Goal: Task Accomplishment & Management: Use online tool/utility

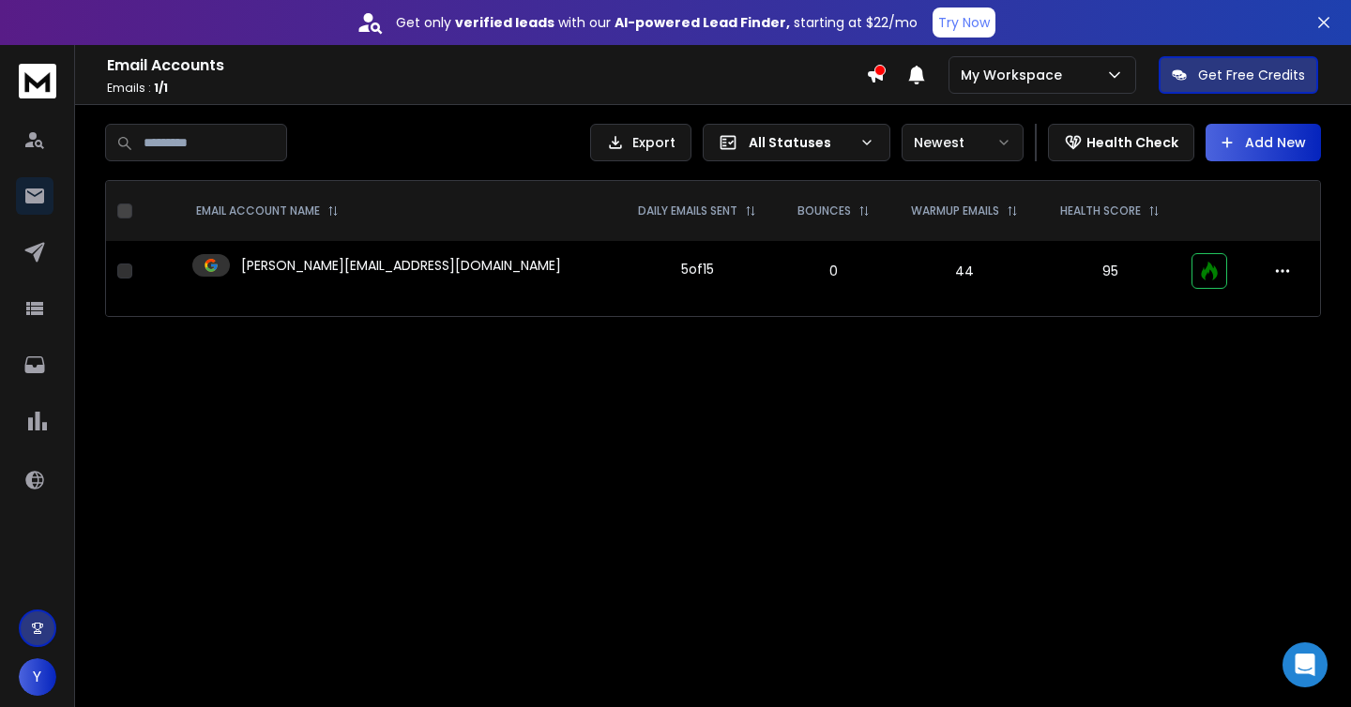
click at [734, 114] on button "Later" at bounding box center [735, 121] width 84 height 47
click at [29, 238] on link at bounding box center [35, 253] width 38 height 38
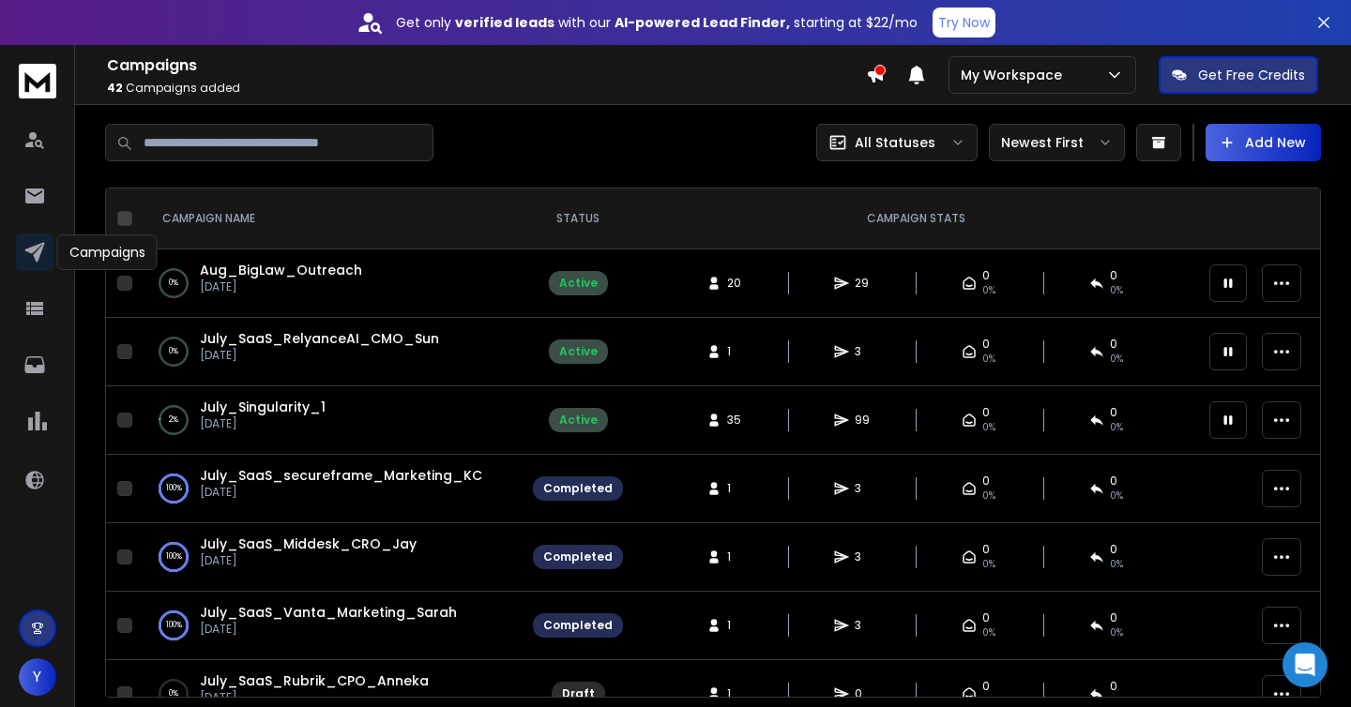
click at [507, 189] on th "CAMPAIGN NAME" at bounding box center [331, 219] width 382 height 61
click at [349, 286] on p "[DATE]" at bounding box center [281, 287] width 162 height 15
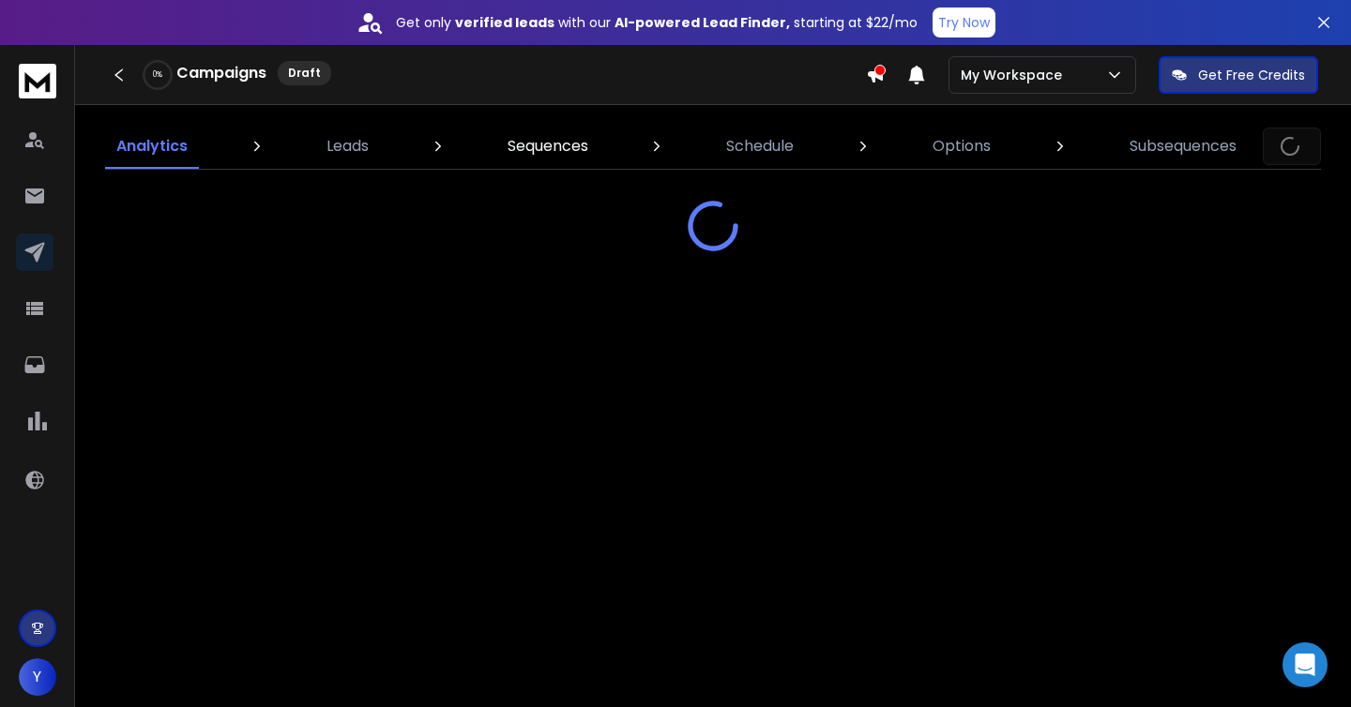
click at [534, 157] on p "Sequences" at bounding box center [548, 146] width 81 height 23
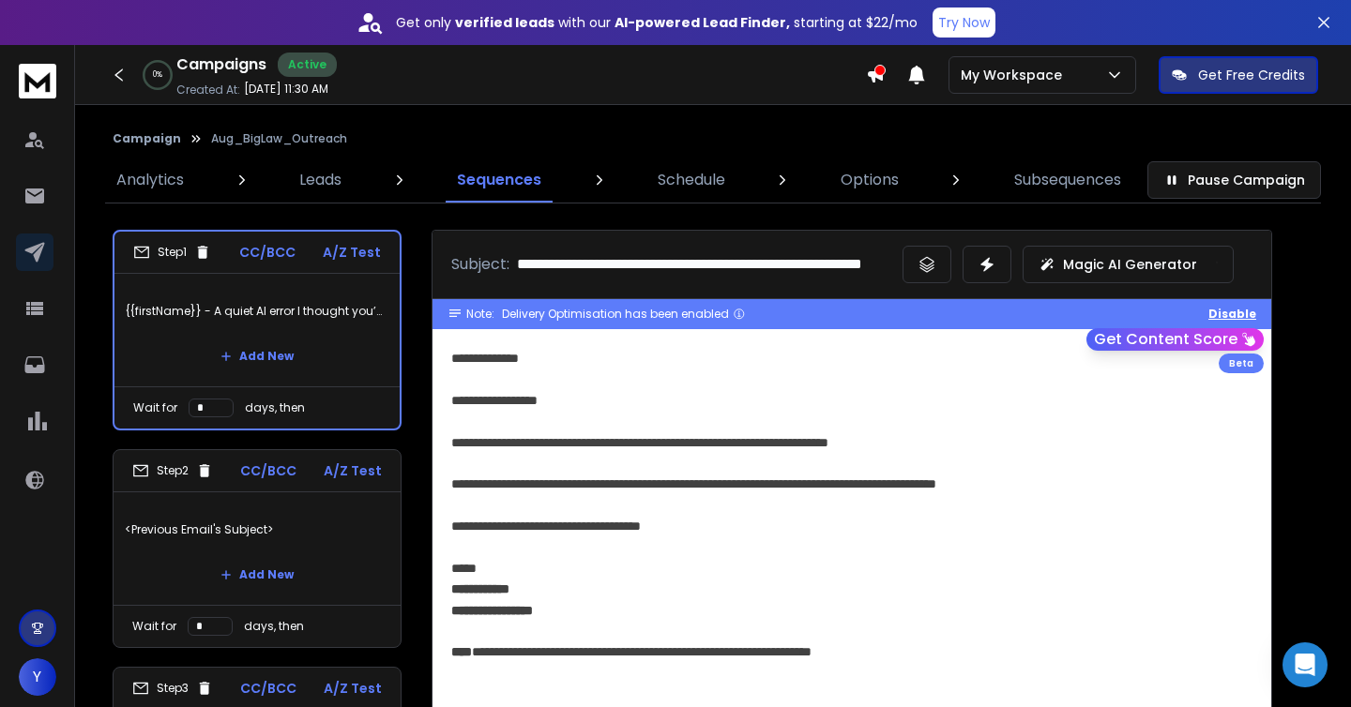
click at [640, 477] on div "**********" at bounding box center [851, 484] width 801 height 21
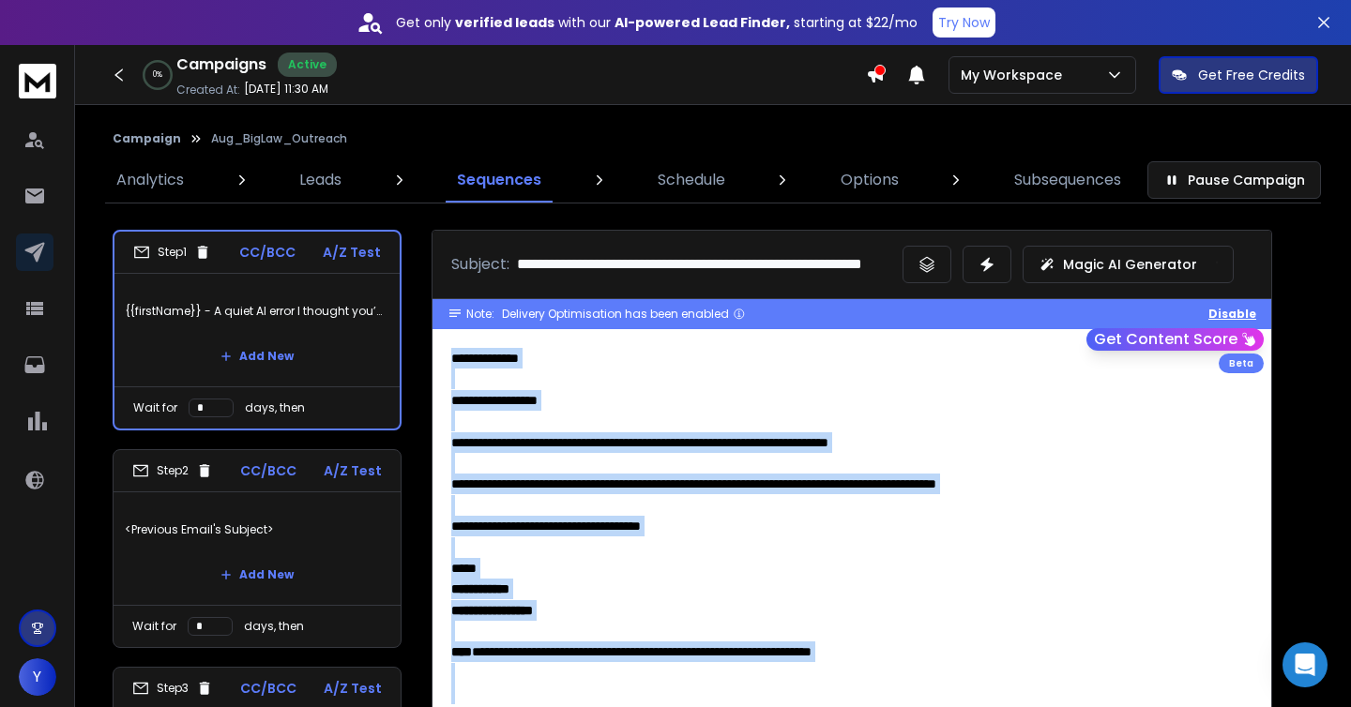
copy div "**********"
click at [737, 547] on div at bounding box center [851, 548] width 801 height 21
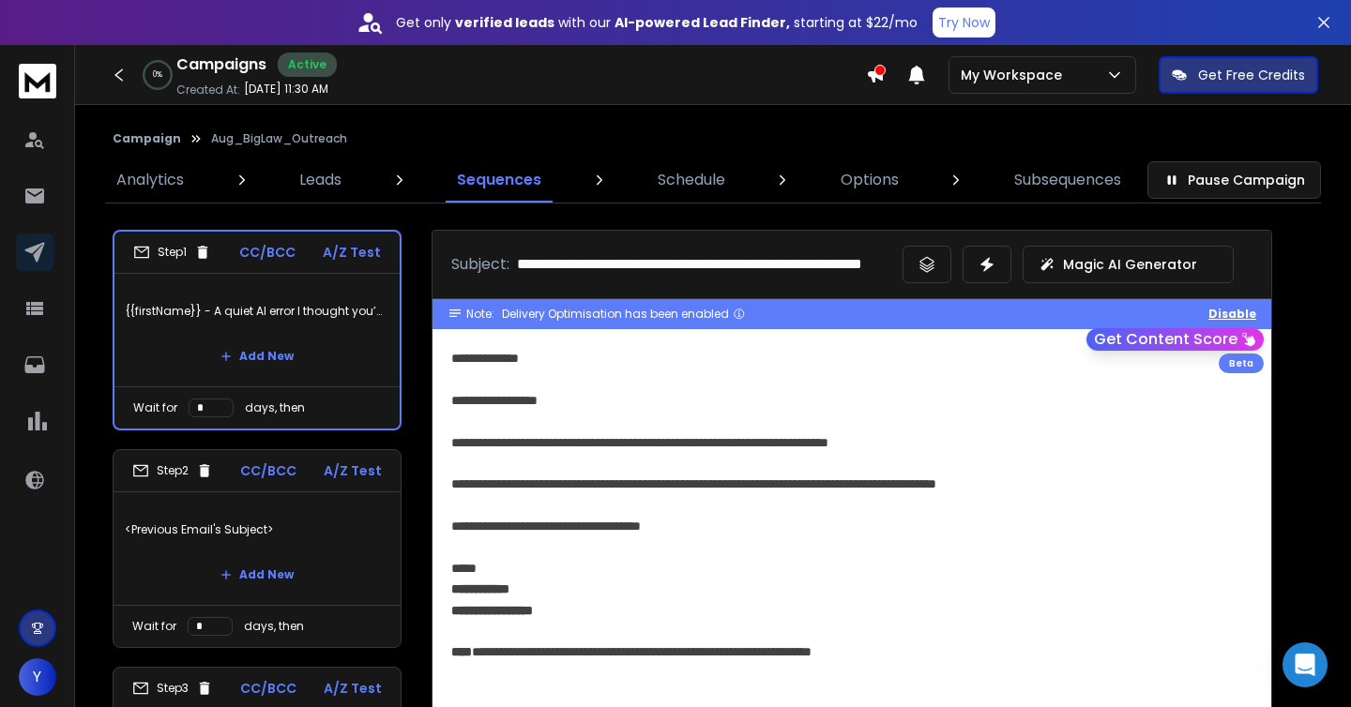
scroll to position [100, 0]
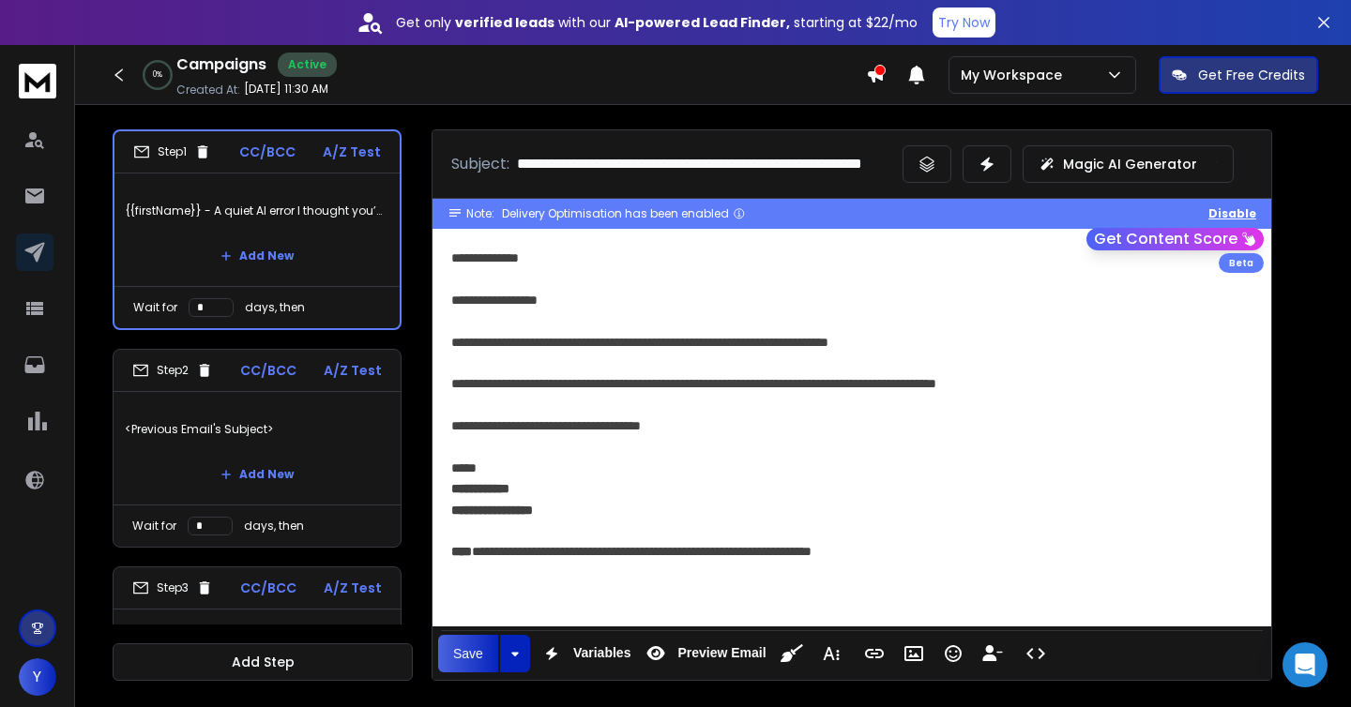
click at [706, 573] on div at bounding box center [851, 573] width 801 height 21
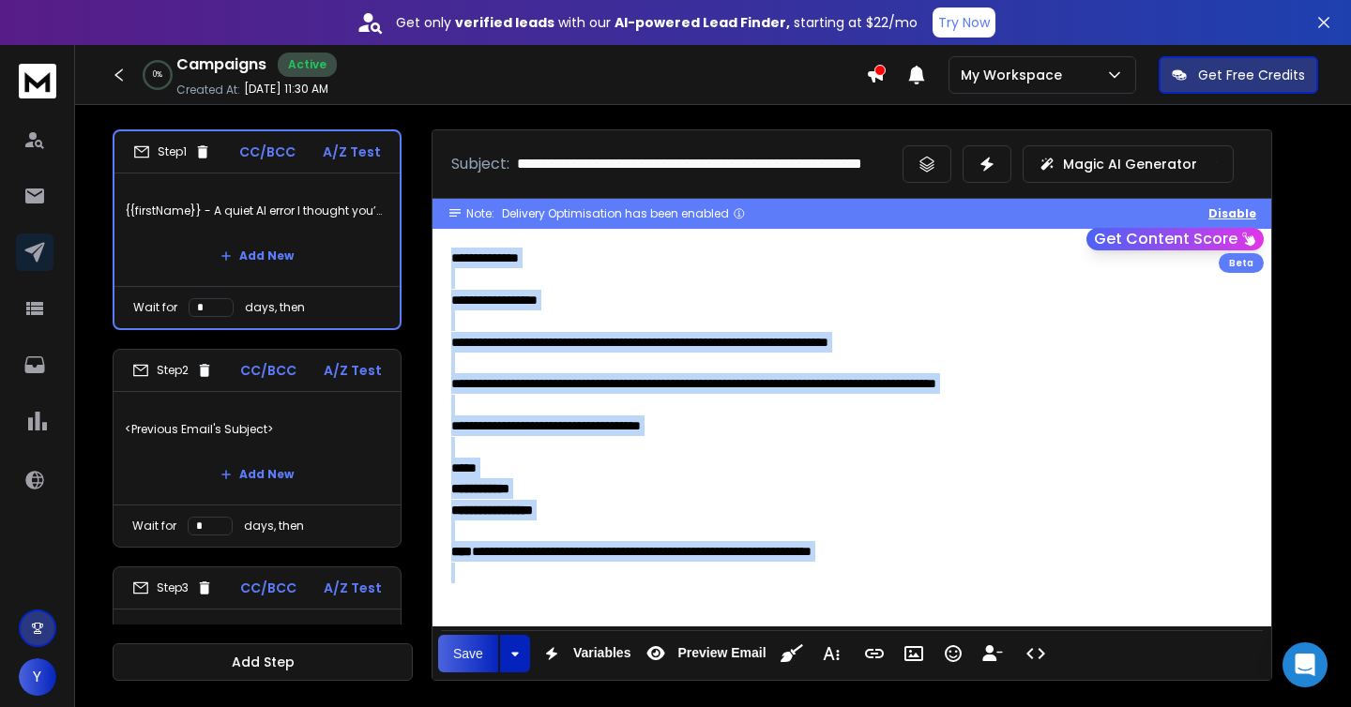
copy div "**********"
click at [37, 248] on icon at bounding box center [34, 252] width 20 height 20
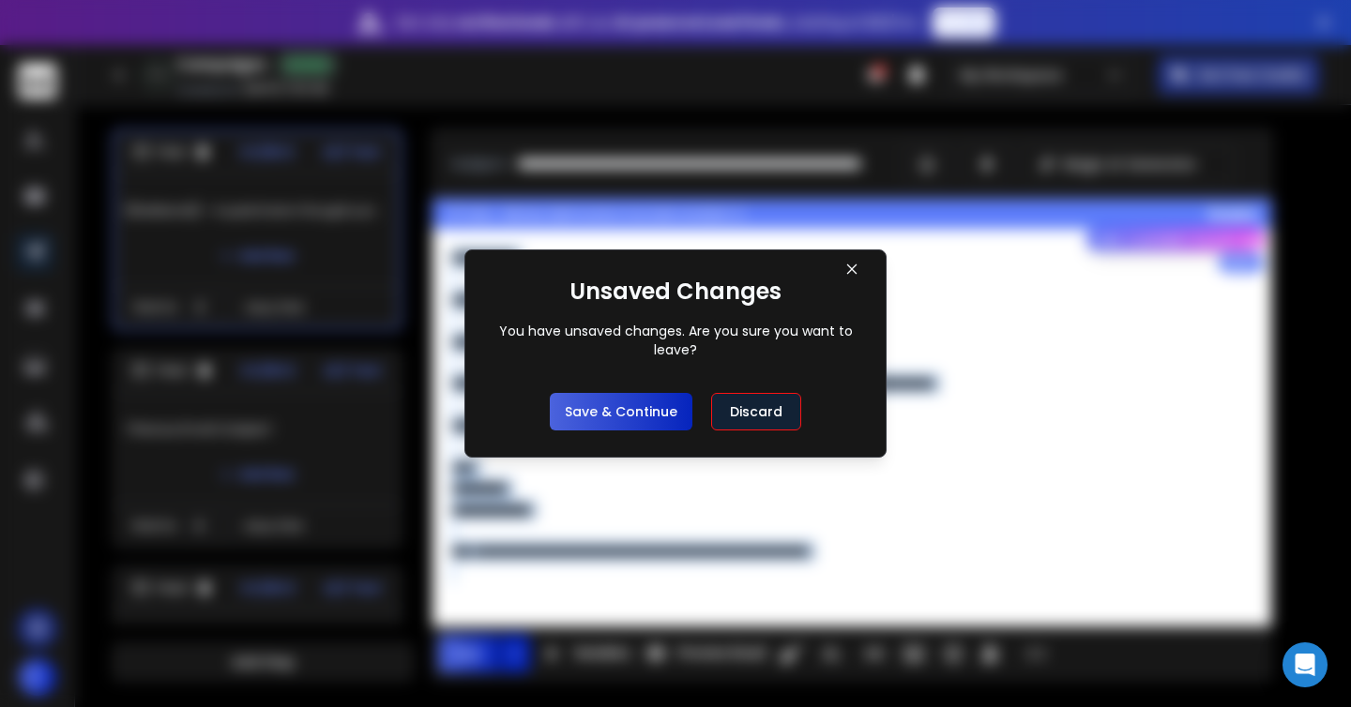
click at [582, 397] on button "Save & Continue" at bounding box center [621, 412] width 143 height 38
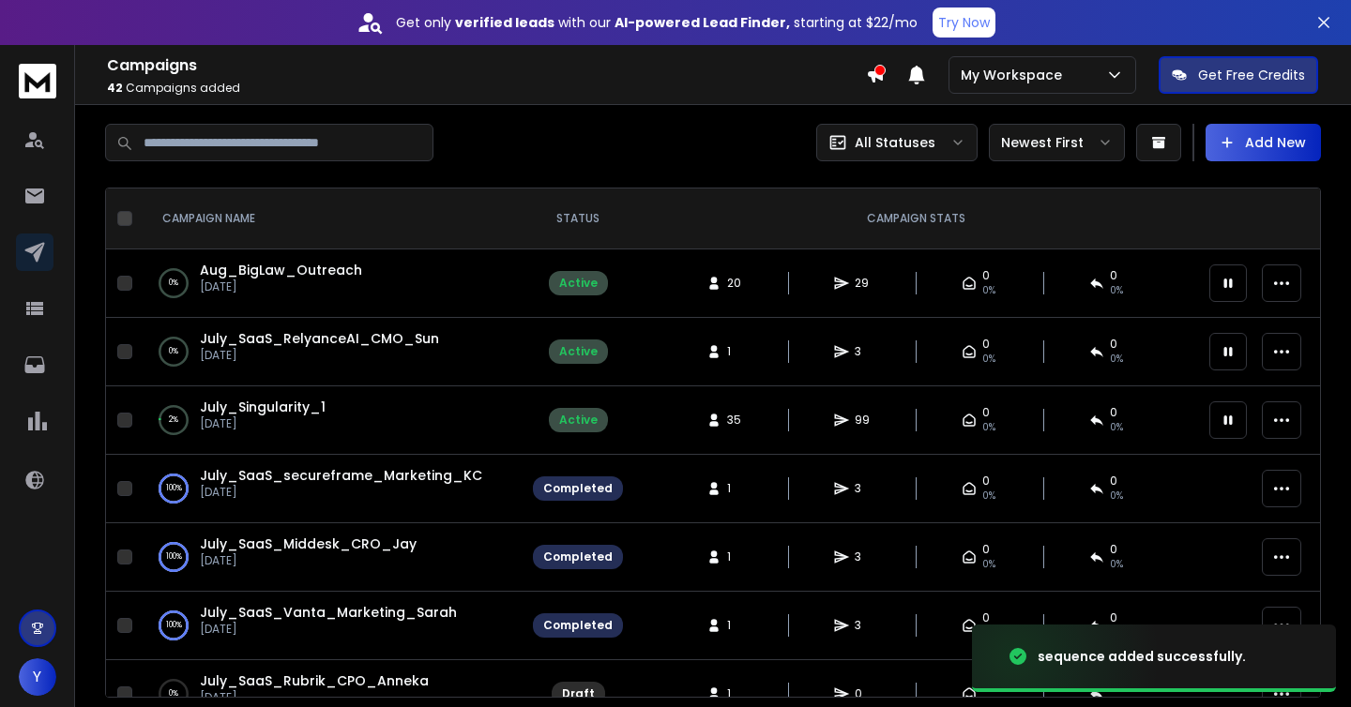
click at [316, 415] on span "July_Singularity_1" at bounding box center [263, 407] width 126 height 19
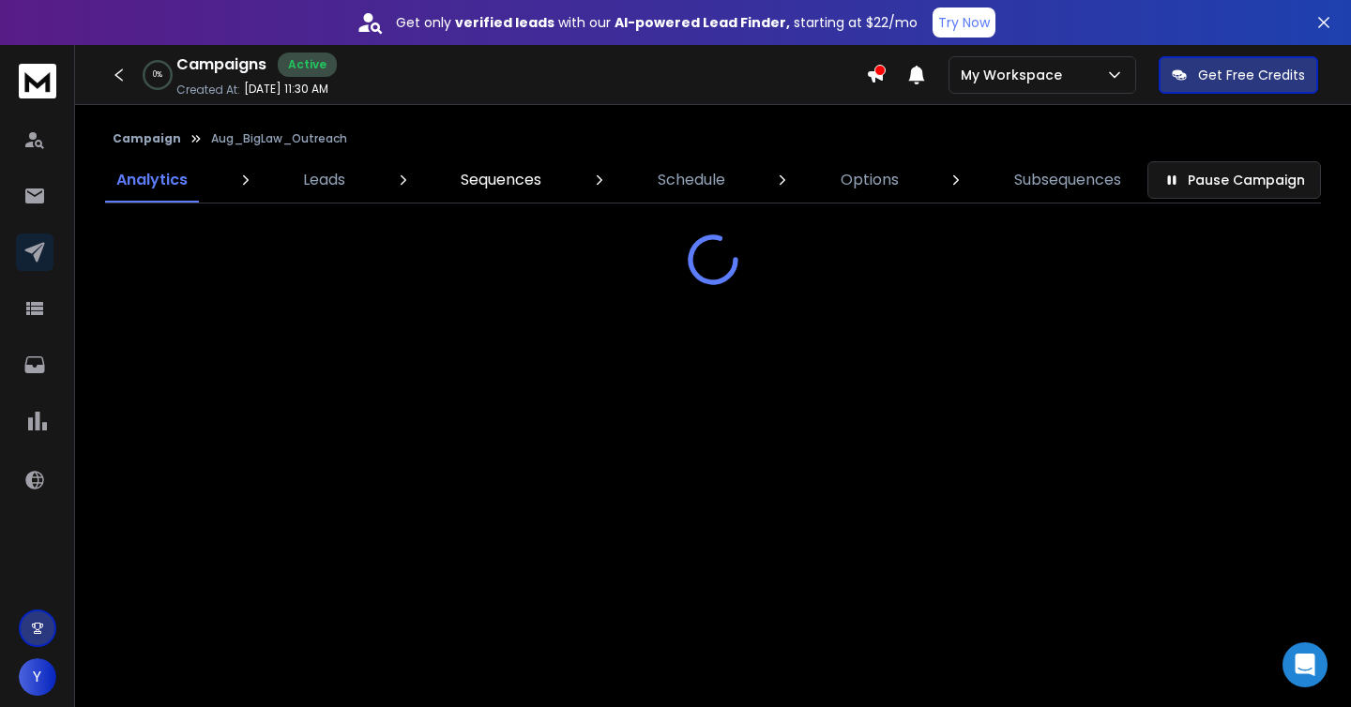
click at [520, 197] on link "Sequences" at bounding box center [500, 180] width 103 height 45
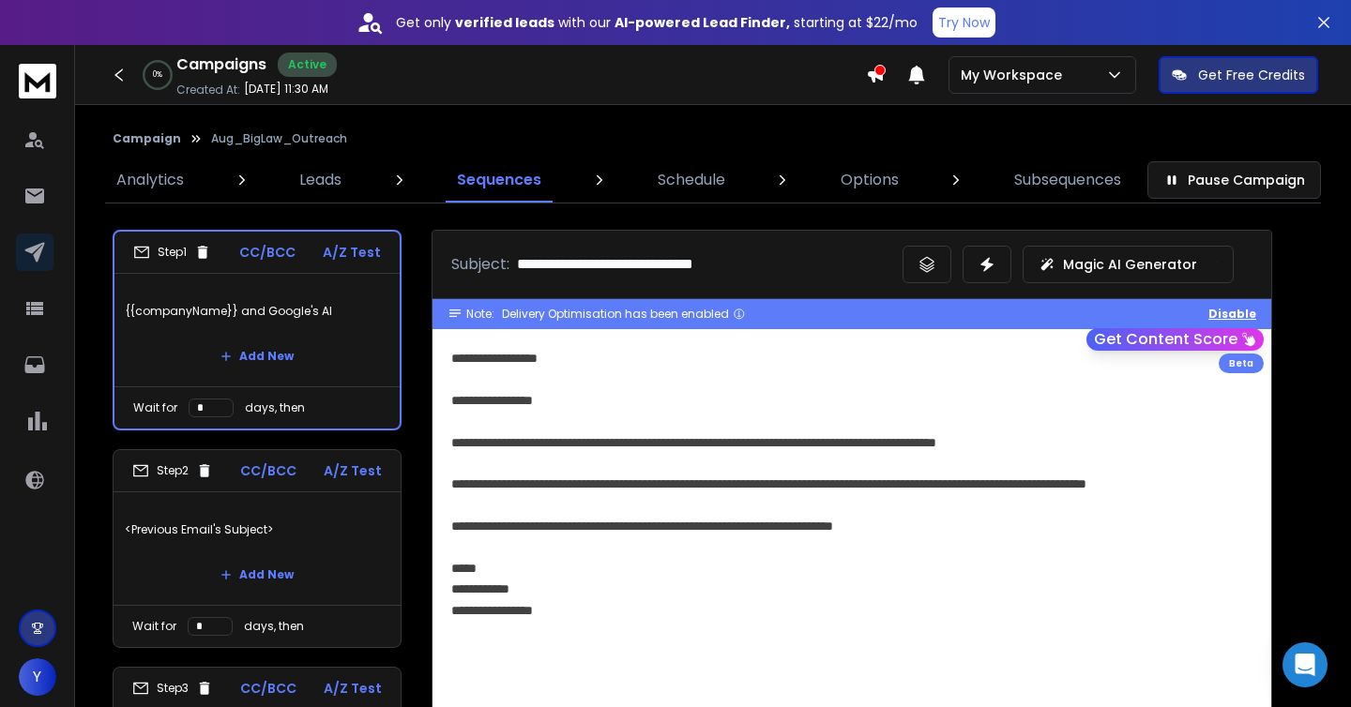
click at [717, 578] on div "*****" at bounding box center [851, 568] width 801 height 21
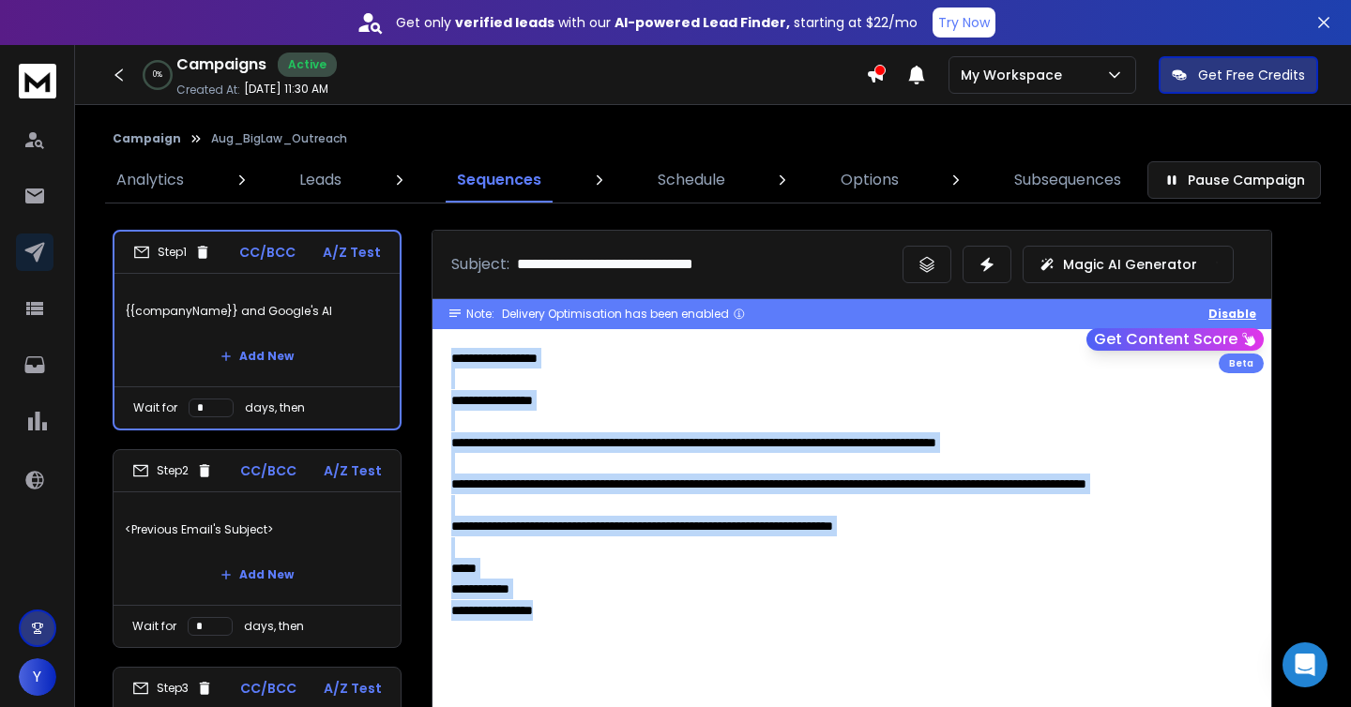
copy div "**********"
click at [728, 580] on div "**********" at bounding box center [851, 589] width 801 height 21
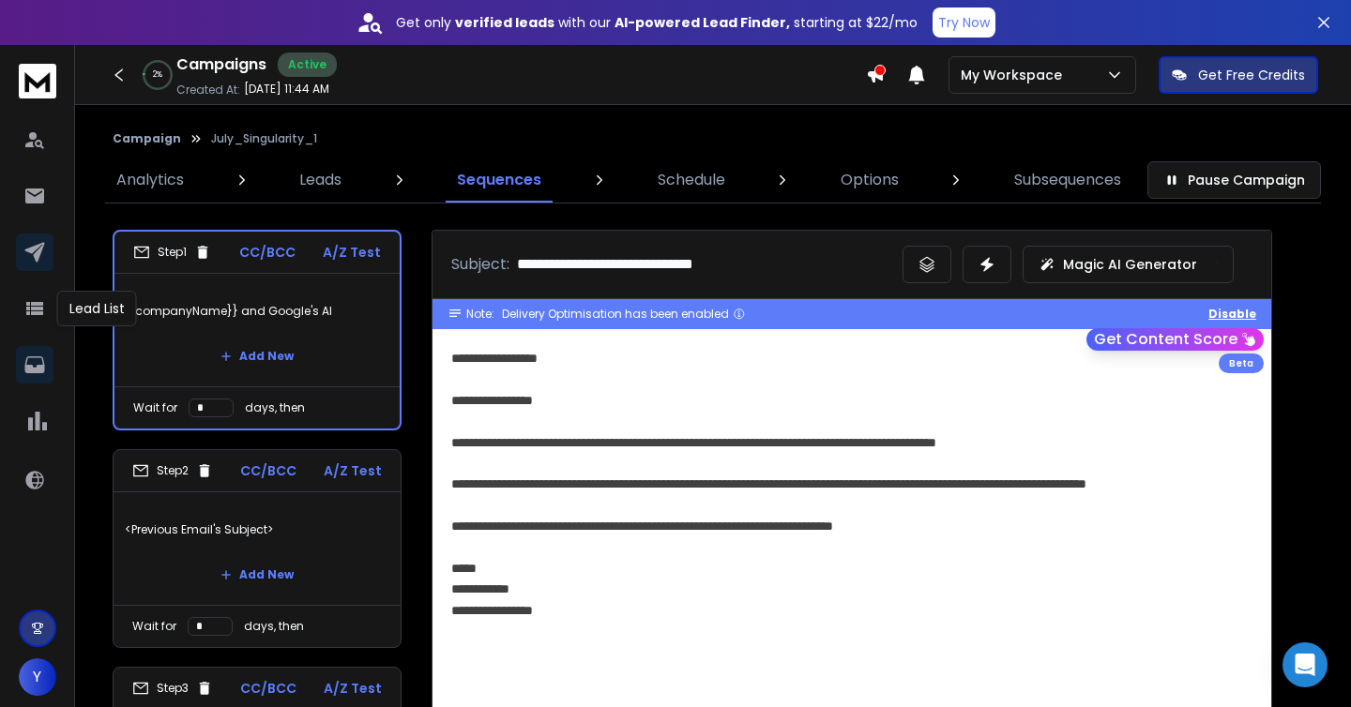
click at [33, 372] on icon at bounding box center [34, 365] width 20 height 17
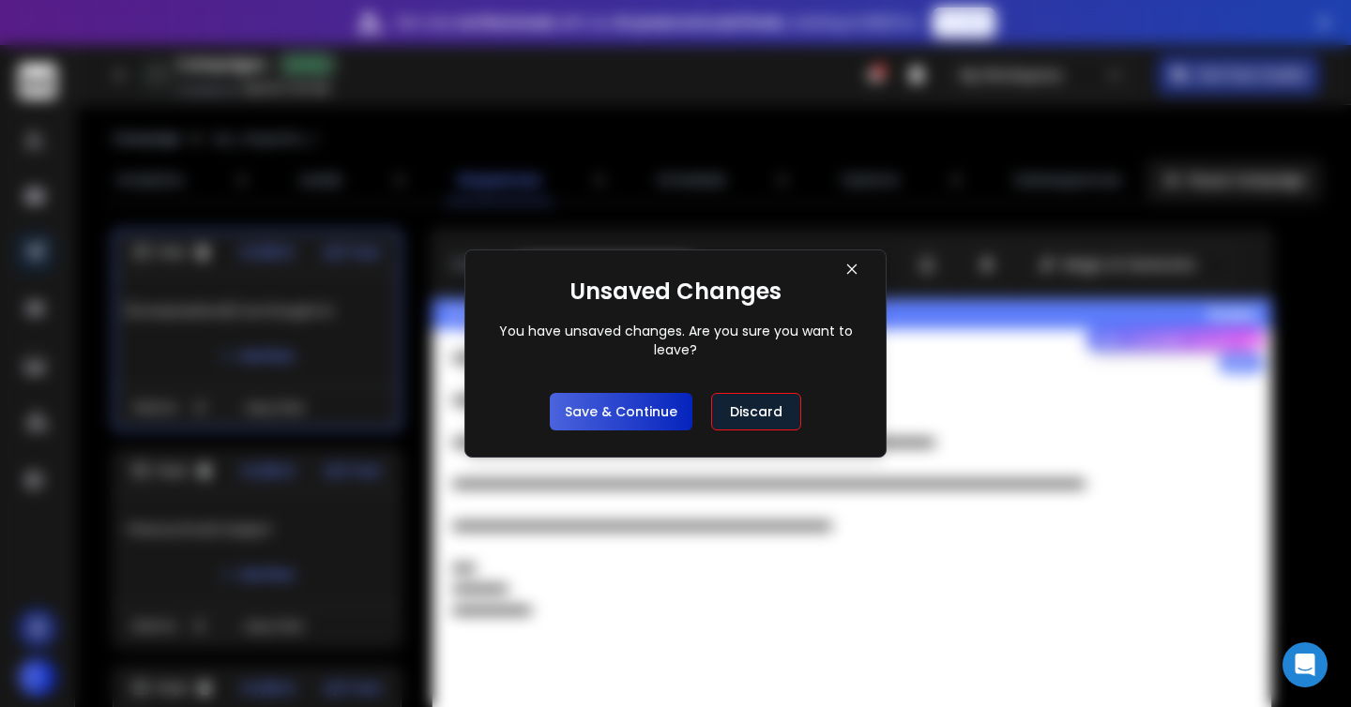
click at [650, 412] on button "Save & Continue" at bounding box center [621, 412] width 143 height 38
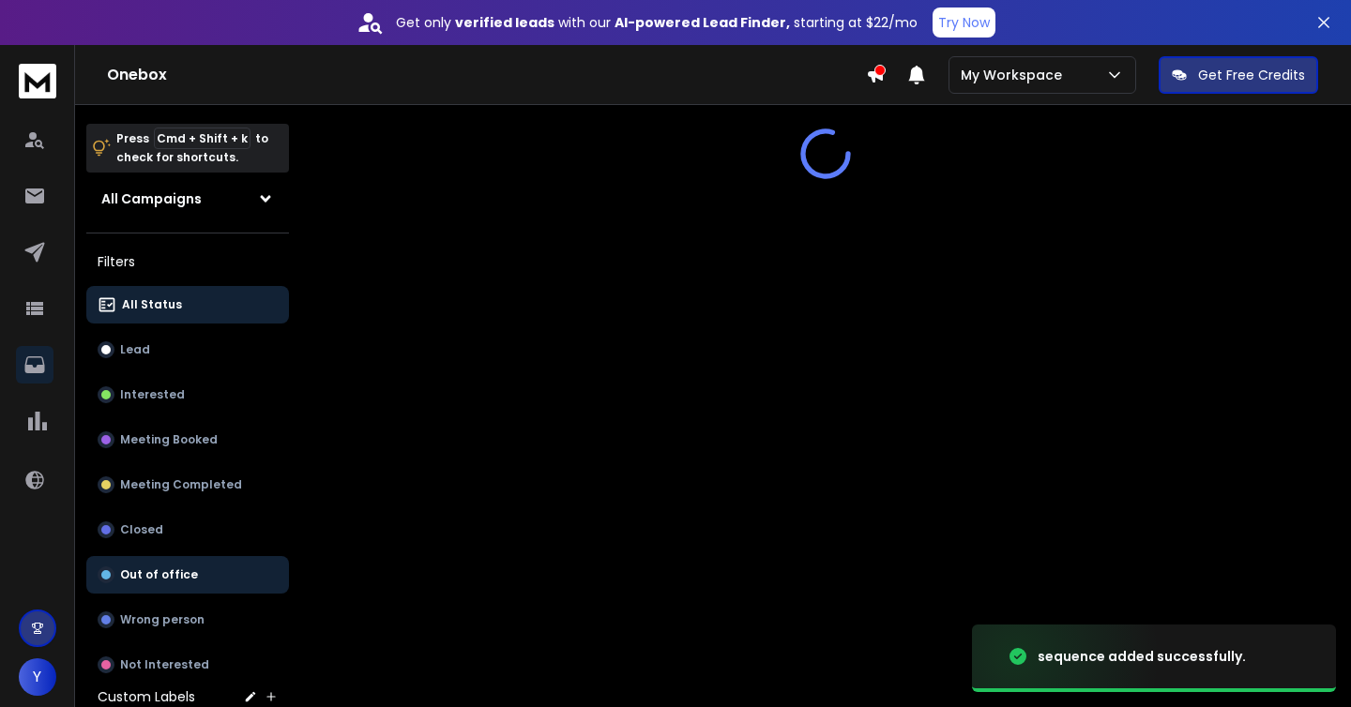
scroll to position [372, 0]
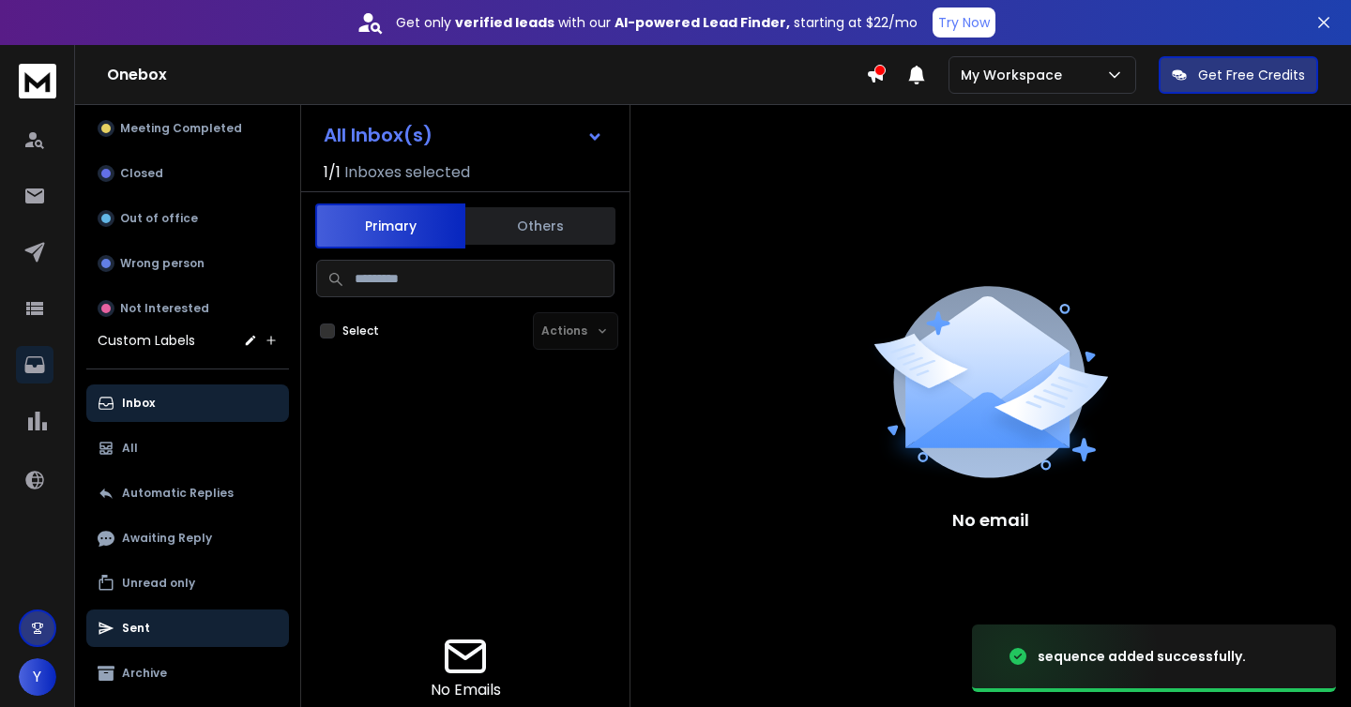
click at [165, 623] on button "Sent" at bounding box center [187, 629] width 203 height 38
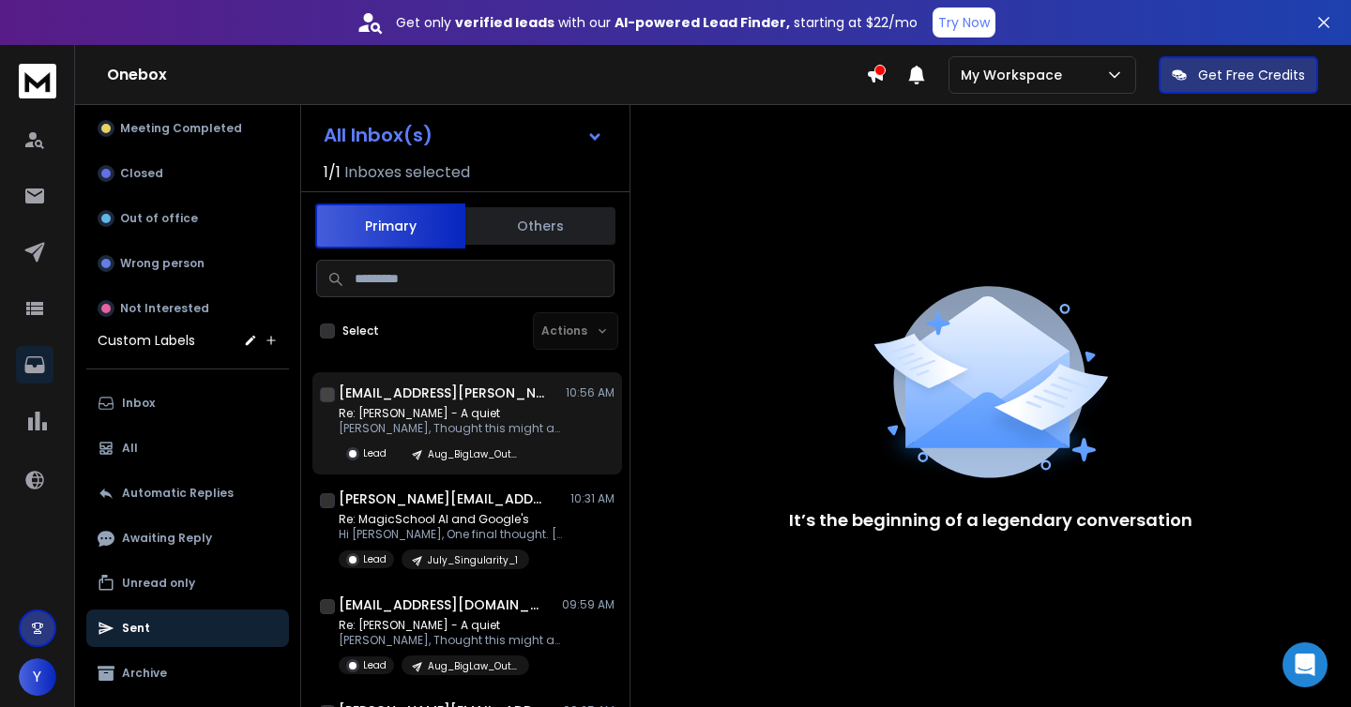
click at [507, 430] on p "[PERSON_NAME], Thought this might add useful" at bounding box center [451, 428] width 225 height 15
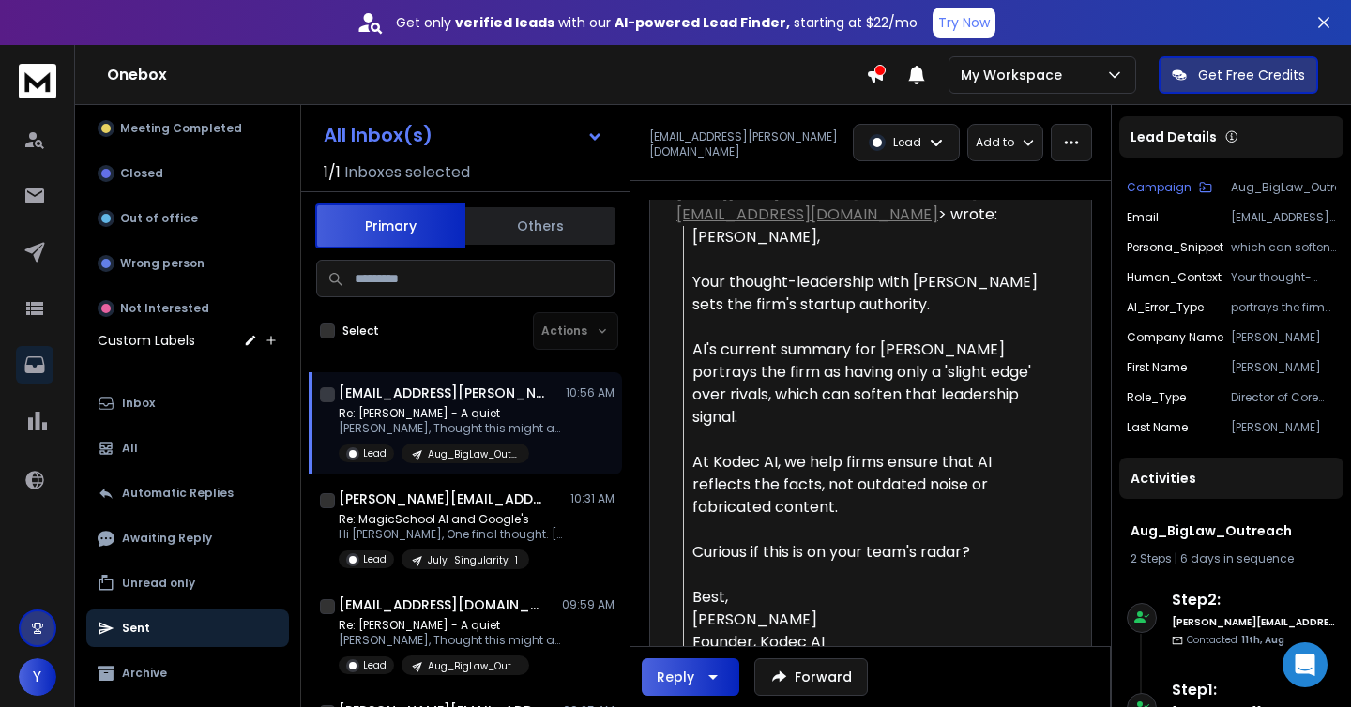
scroll to position [642, 0]
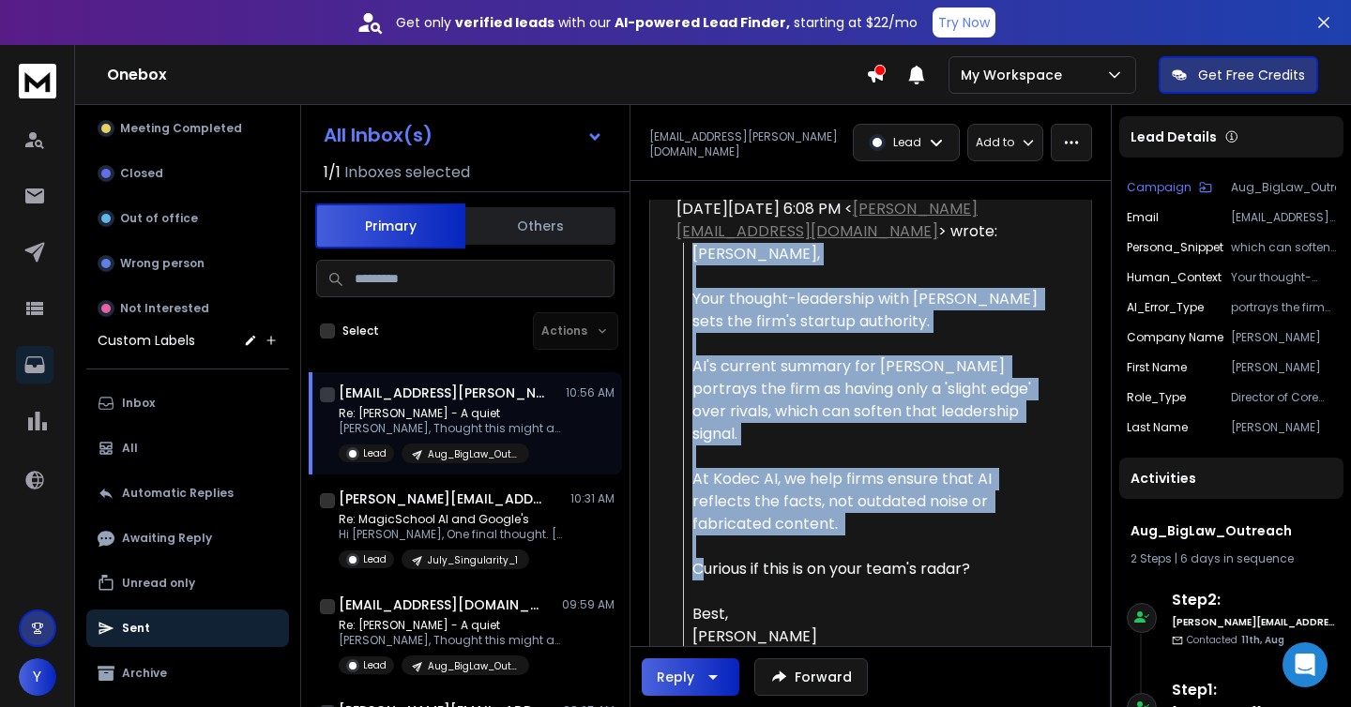
drag, startPoint x: 694, startPoint y: 281, endPoint x: 823, endPoint y: 582, distance: 326.6
click at [823, 582] on div "[PERSON_NAME], Your thought-leadership with [PERSON_NAME] sets the firm's start…" at bounding box center [870, 490] width 357 height 495
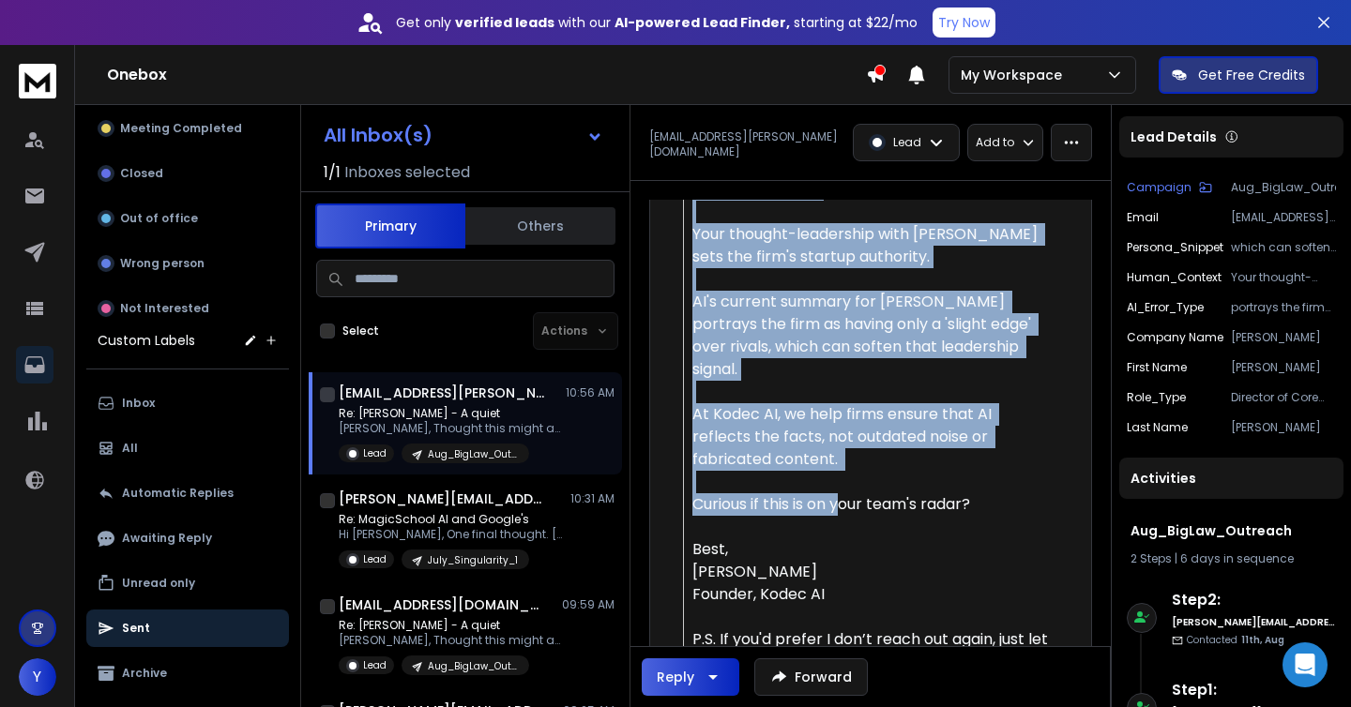
scroll to position [731, 0]
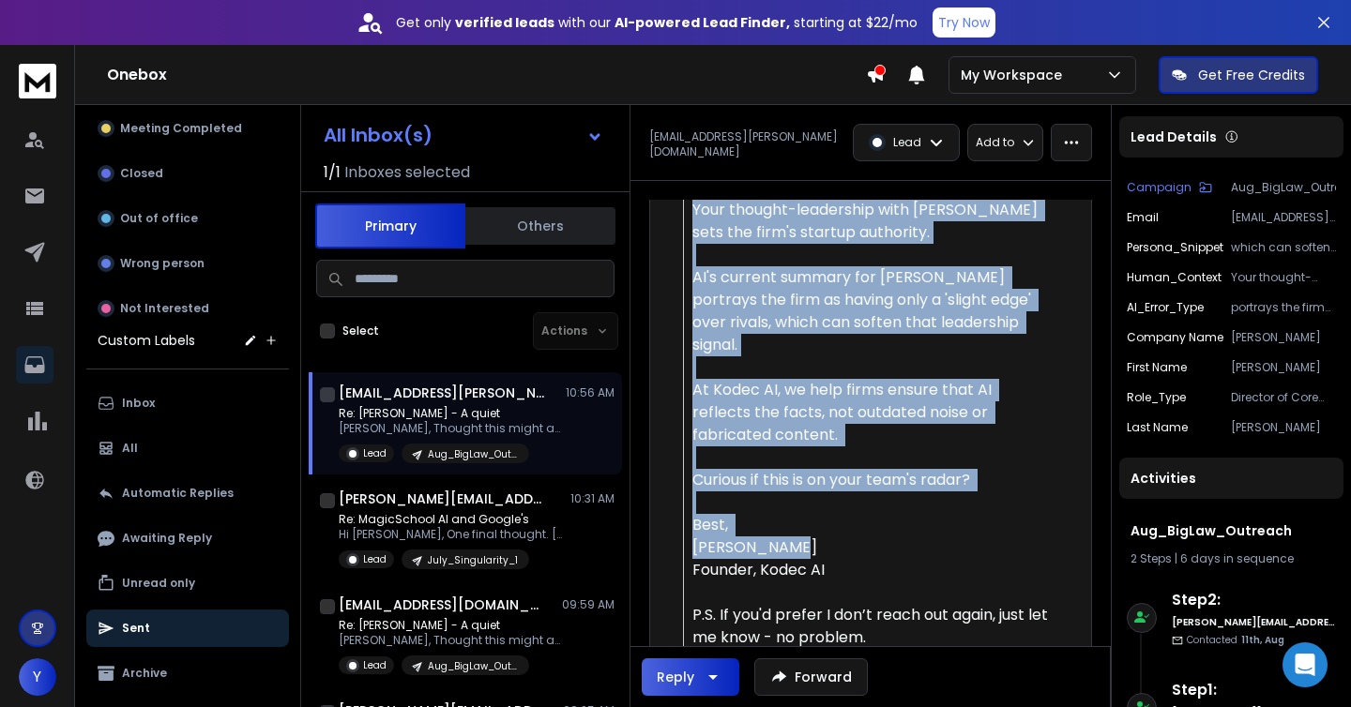
click at [823, 582] on div "[PERSON_NAME], Your thought-leadership with [PERSON_NAME] sets the firm's start…" at bounding box center [870, 401] width 357 height 495
copy div "[PERSON_NAME], Your thought-leadership with [PERSON_NAME] GO sets the firm's st…"
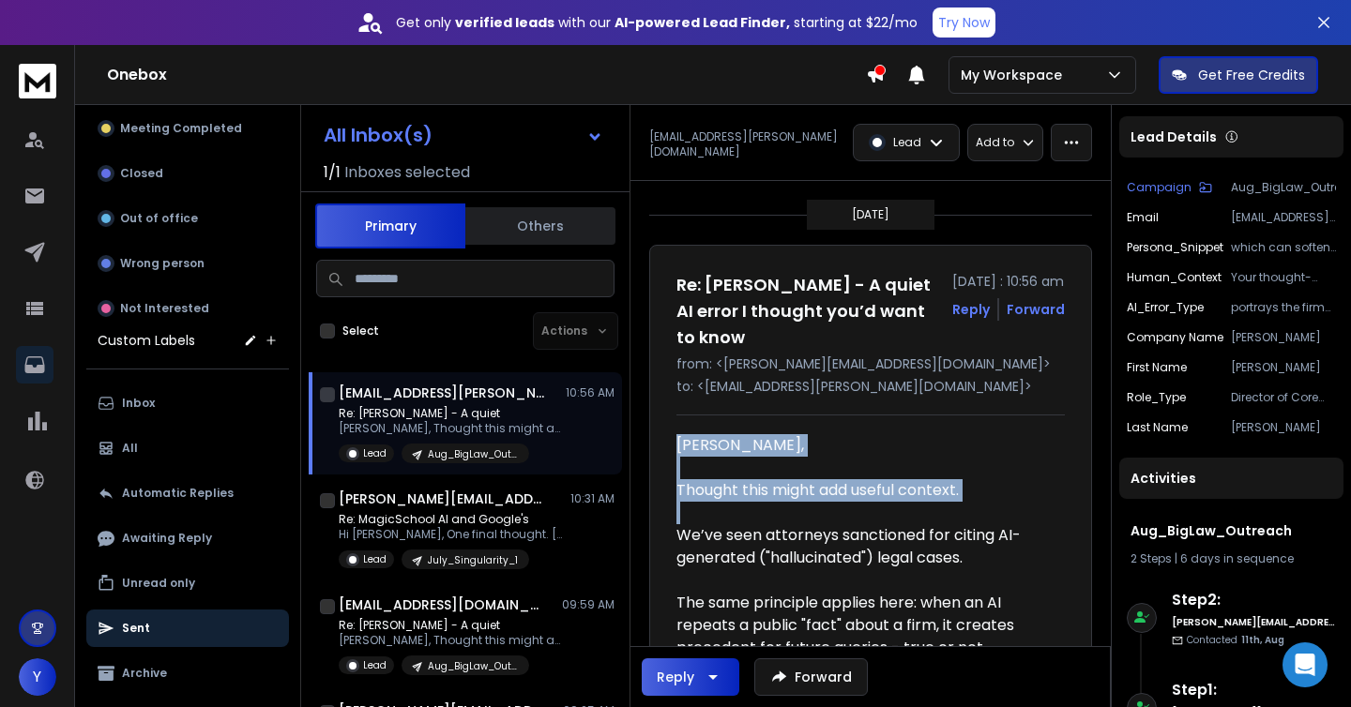
drag, startPoint x: 677, startPoint y: 441, endPoint x: 802, endPoint y: 518, distance: 146.6
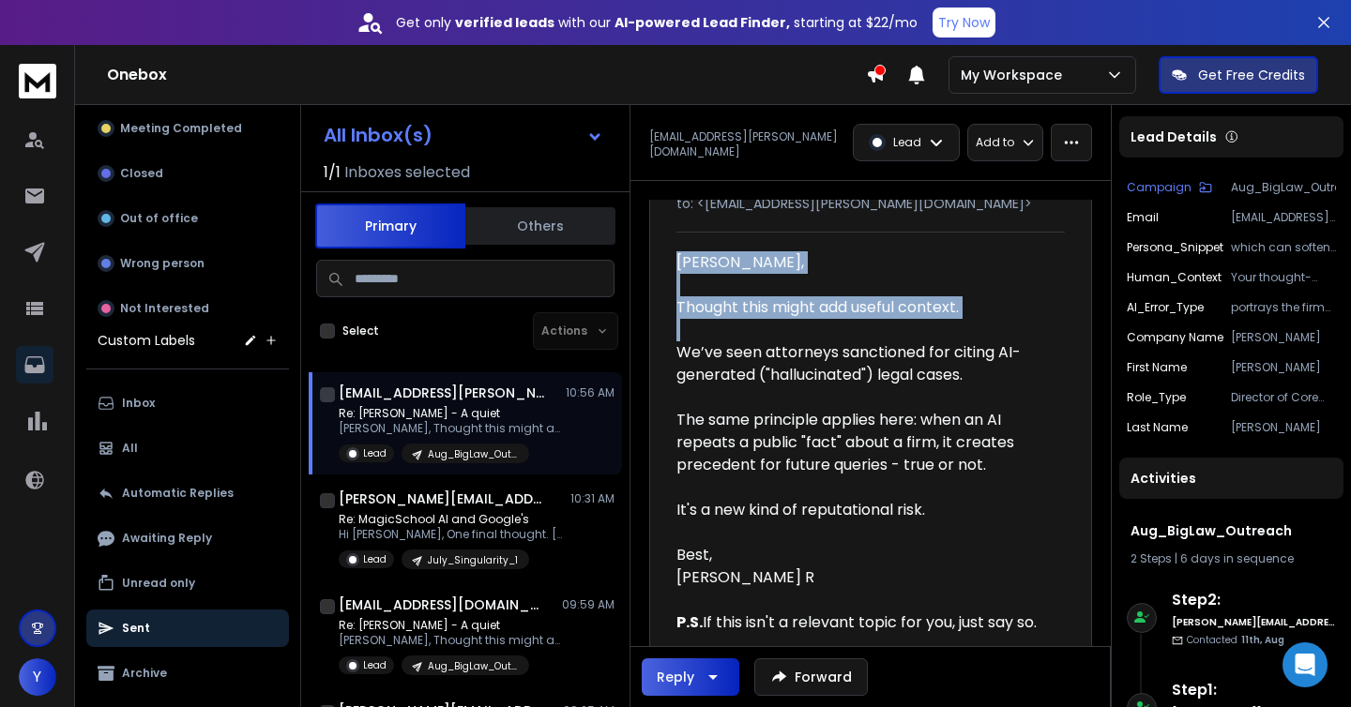
scroll to position [281, 0]
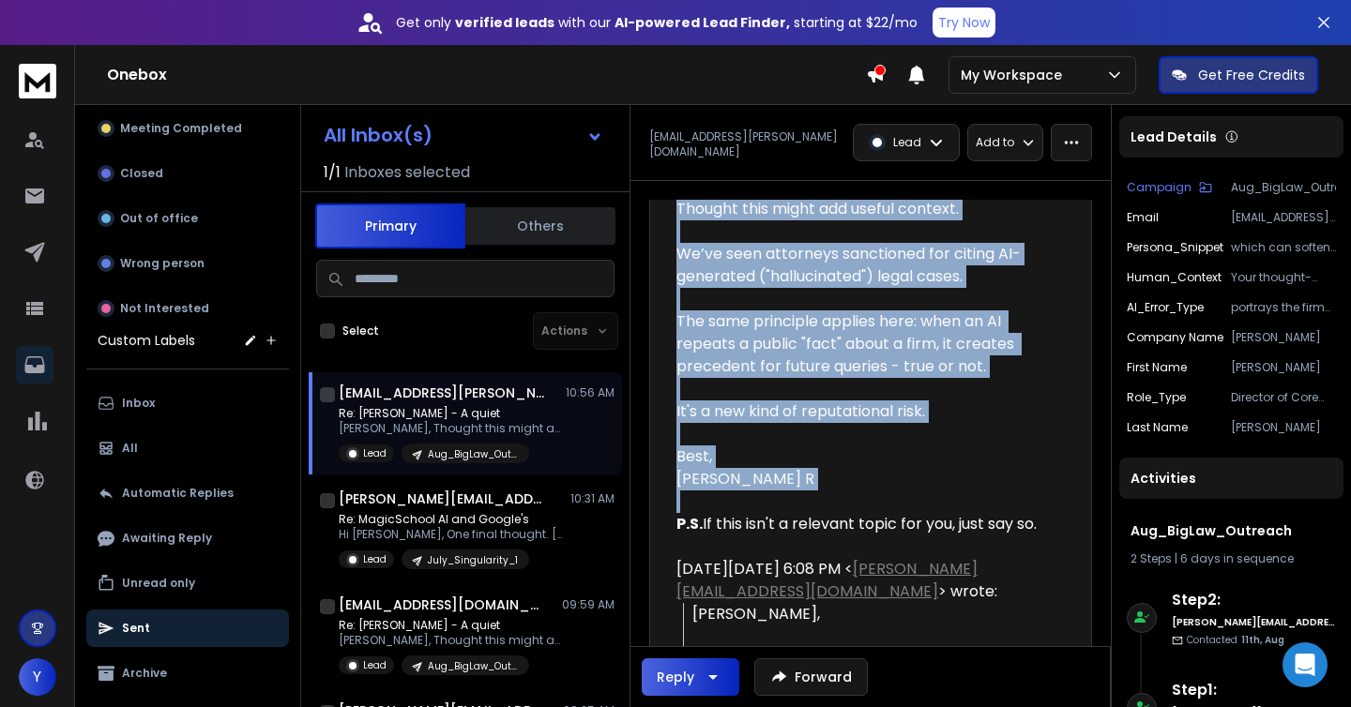
click at [988, 495] on div at bounding box center [862, 502] width 373 height 23
copy div "[PERSON_NAME], Thought this might add useful context. We’ve seen attorneys sanc…"
click at [985, 438] on div at bounding box center [862, 434] width 373 height 23
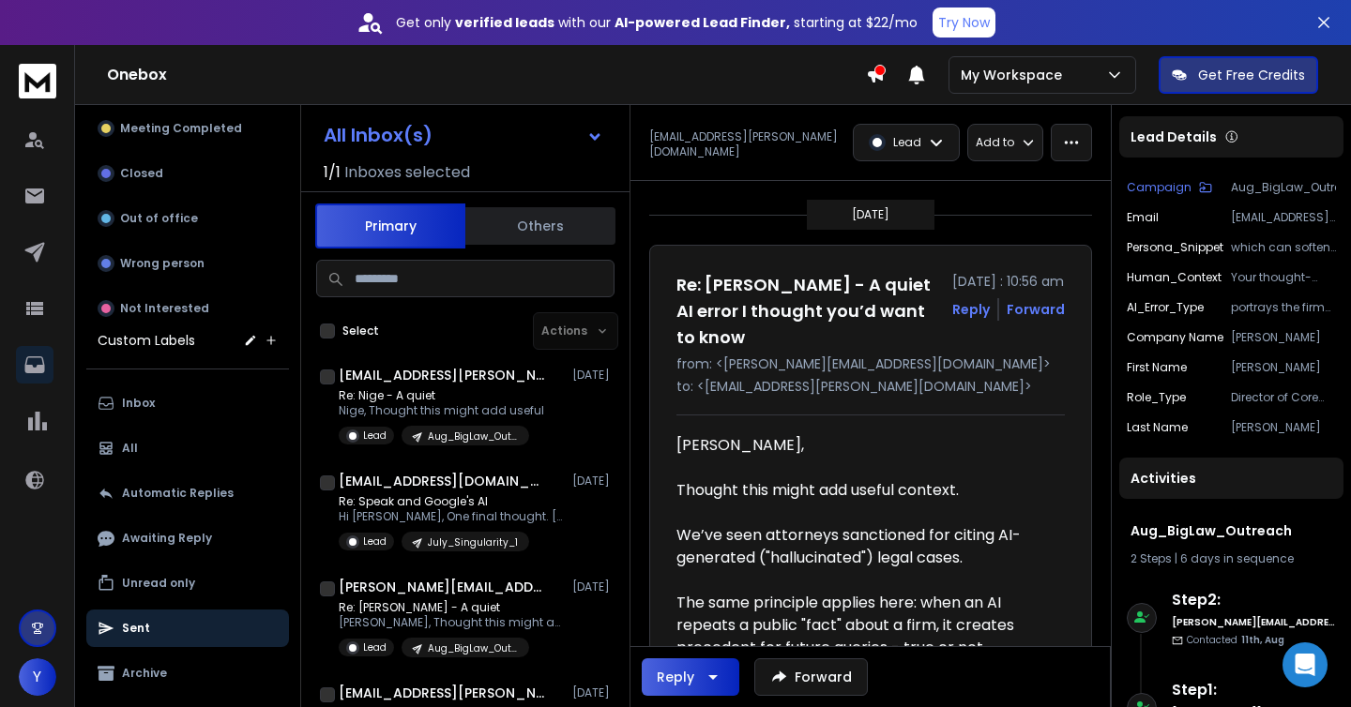
scroll to position [2229, 0]
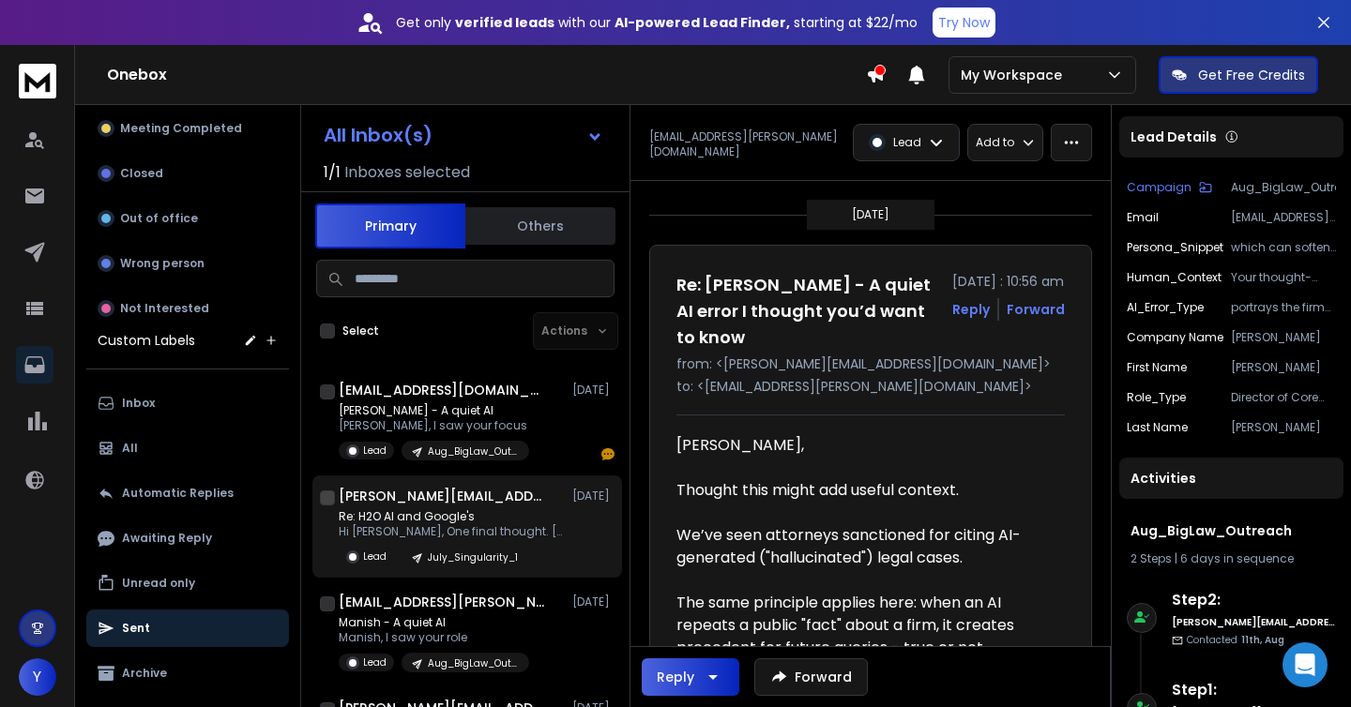
click at [472, 523] on p "Re: H2O AI and Google's" at bounding box center [451, 516] width 225 height 15
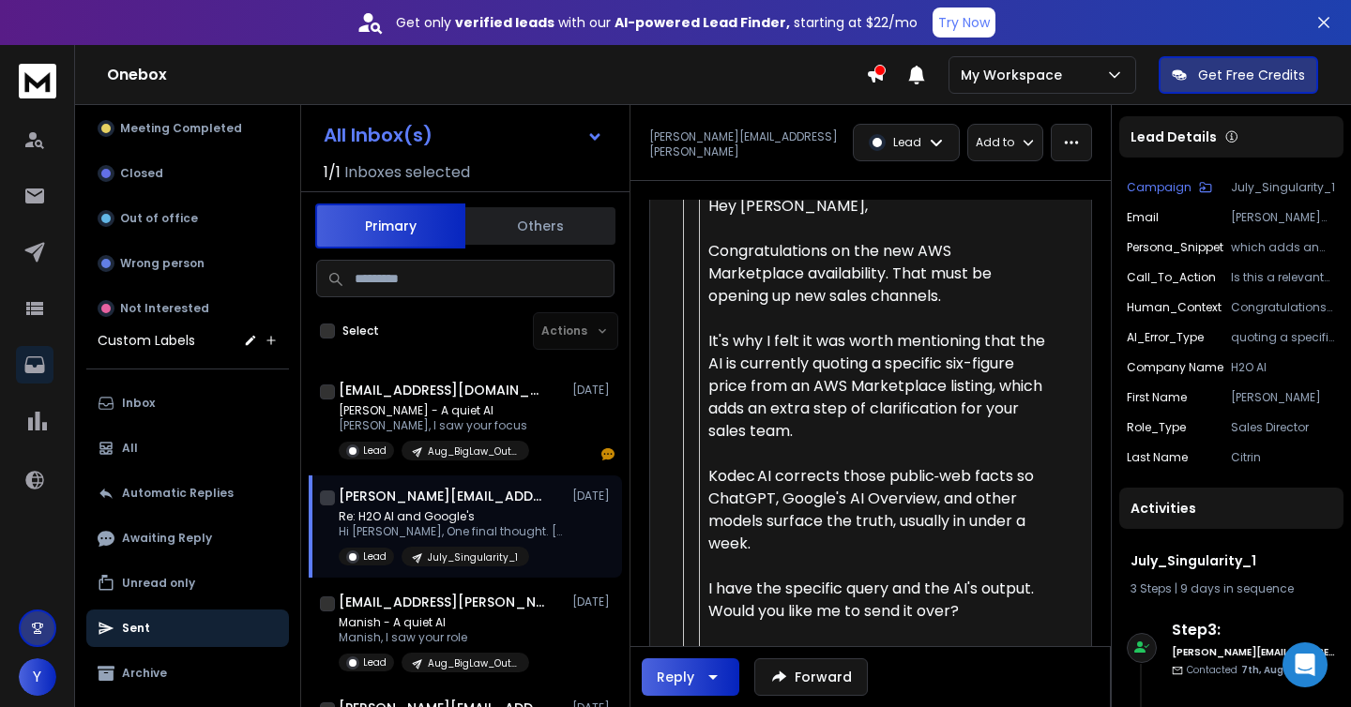
scroll to position [1167, 0]
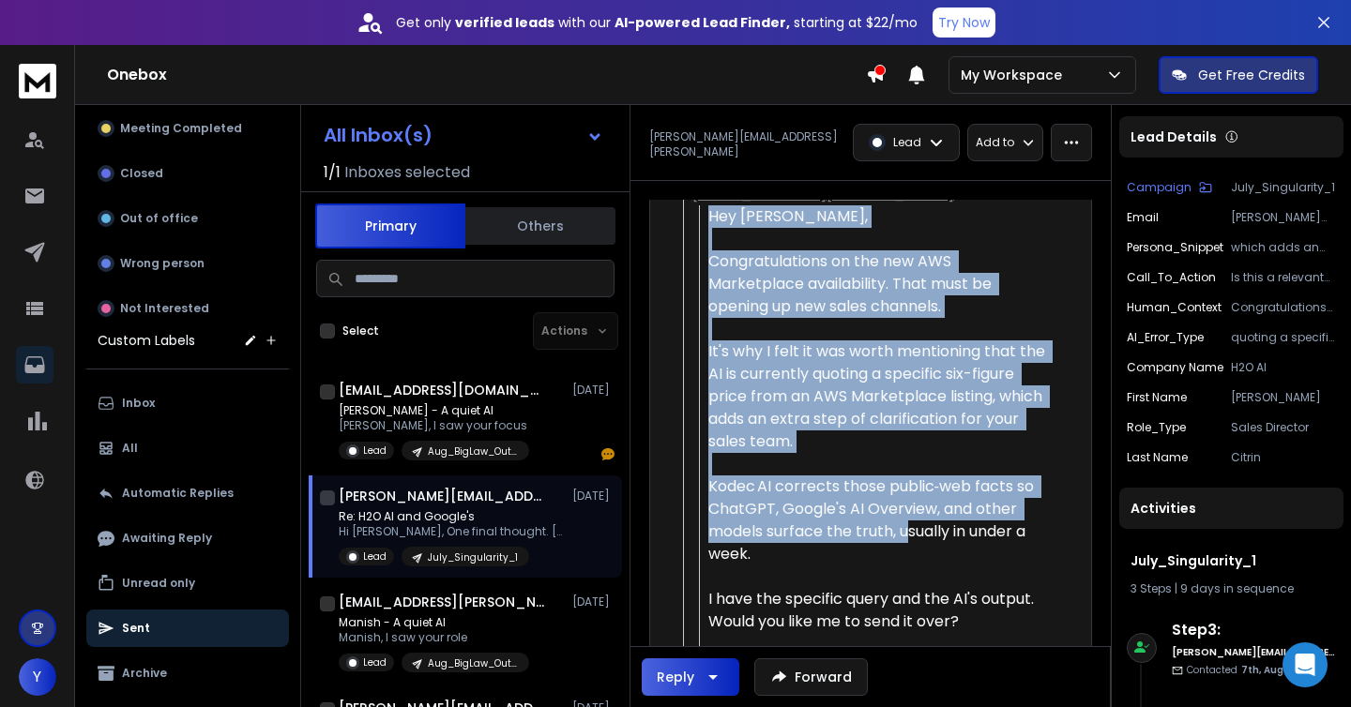
drag, startPoint x: 712, startPoint y: 248, endPoint x: 965, endPoint y: 581, distance: 418.4
click at [965, 580] on div "Hey [PERSON_NAME], Congratulations on the new AWS Marketplace availability. Tha…" at bounding box center [879, 464] width 342 height 518
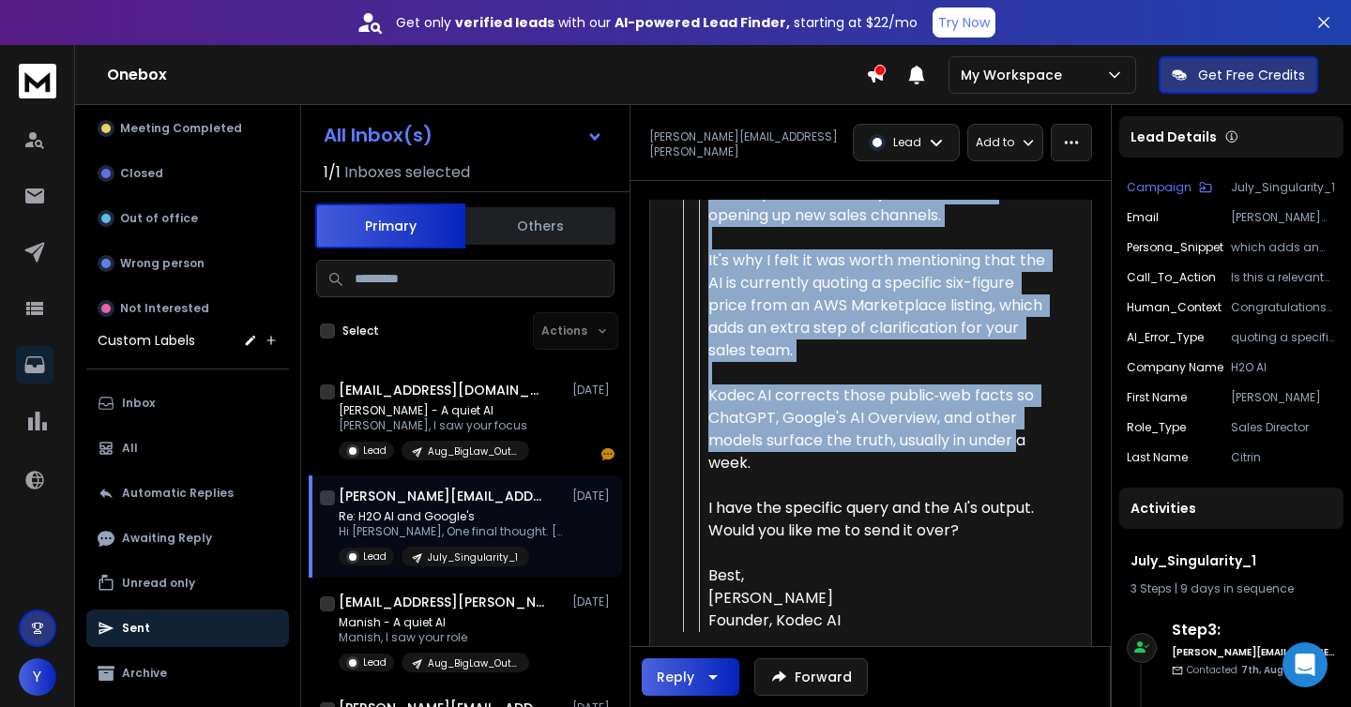
scroll to position [1309, 0]
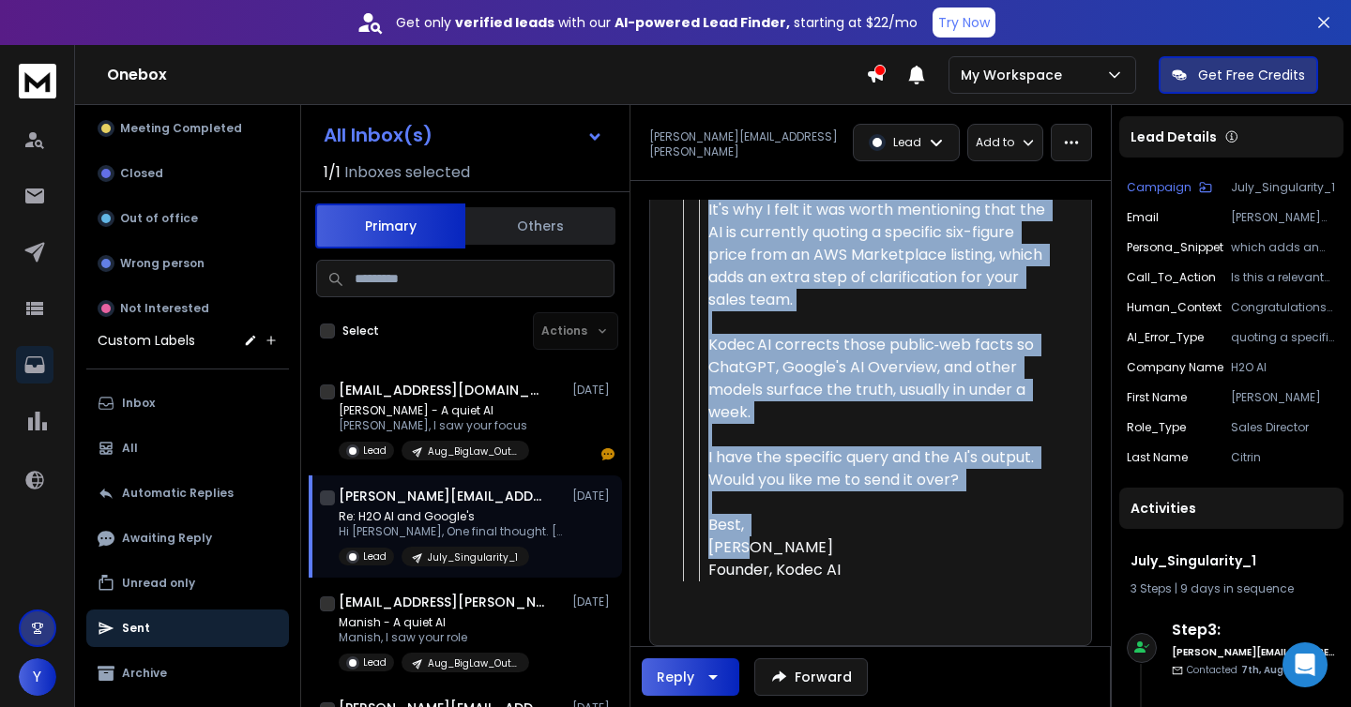
click at [965, 581] on div "Hey [PERSON_NAME], Congratulations on the new AWS Marketplace availability. Tha…" at bounding box center [879, 323] width 342 height 518
click at [956, 582] on div "Hey [PERSON_NAME], Congratulations on the new AWS Marketplace availability. Tha…" at bounding box center [879, 323] width 342 height 518
copy div "Hey [PERSON_NAME], Congratulations on the new AWS Marketplace availability. Tha…"
click at [914, 440] on div "Hey [PERSON_NAME], Congratulations on the new AWS Marketplace availability. Tha…" at bounding box center [879, 323] width 342 height 518
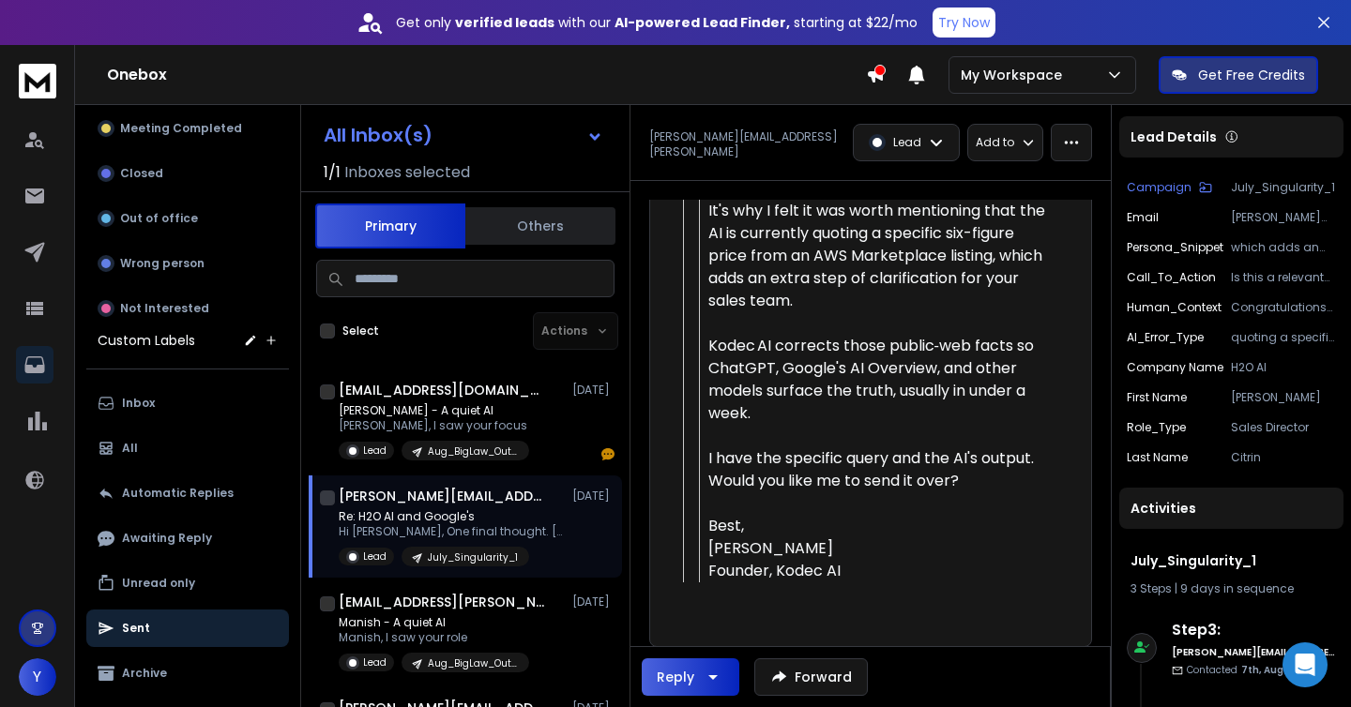
scroll to position [1320, 0]
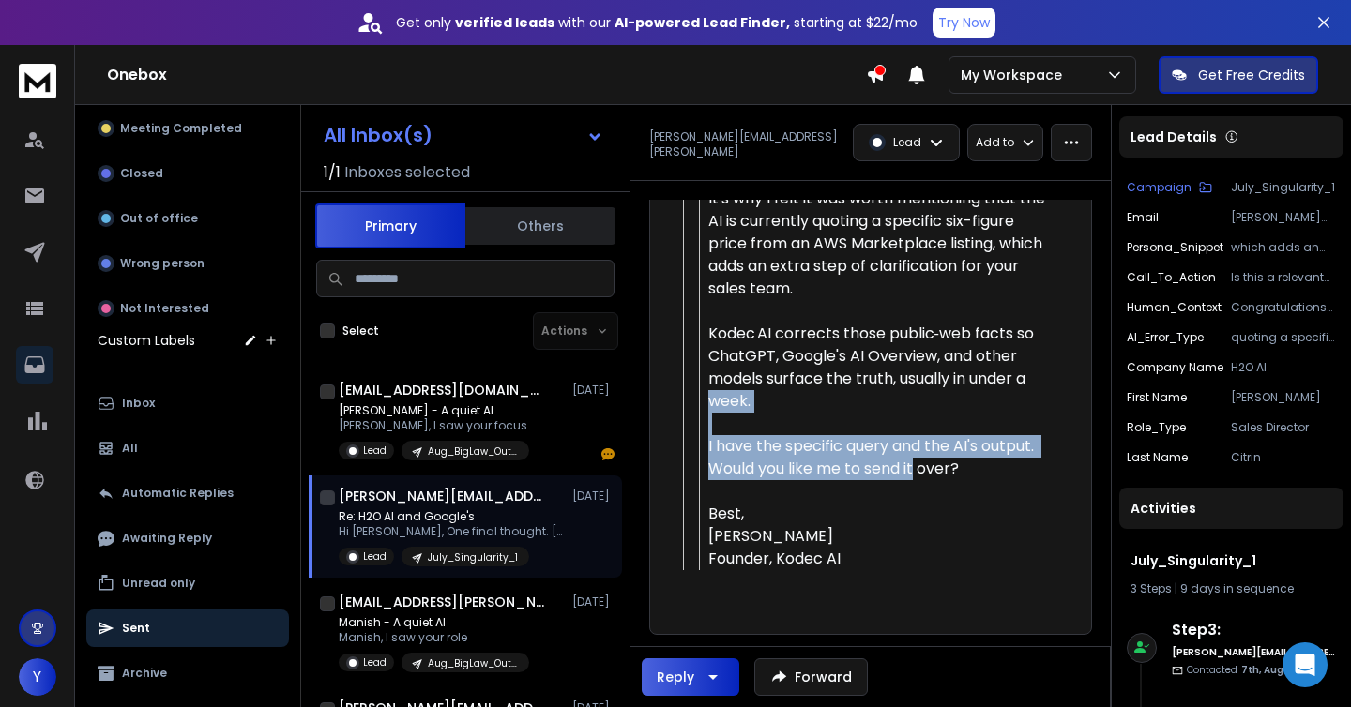
drag, startPoint x: 969, startPoint y: 493, endPoint x: 692, endPoint y: 474, distance: 277.4
click at [692, 474] on div "Hey [PERSON_NAME], This mix‑up is more common than you might think. A VC‑backed…" at bounding box center [870, 63] width 357 height 1013
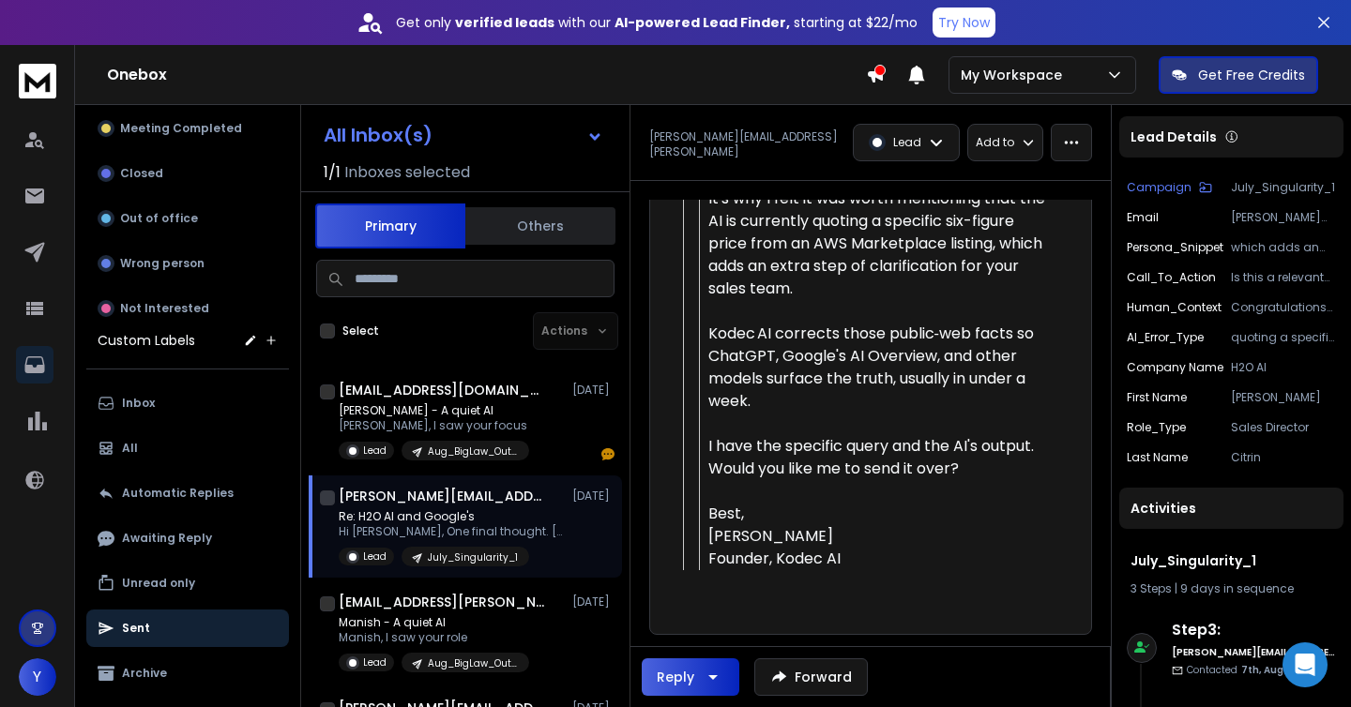
click at [796, 458] on div "Hey [PERSON_NAME], Congratulations on the new AWS Marketplace availability. Tha…" at bounding box center [879, 312] width 342 height 518
